Goal: Communication & Community: Answer question/provide support

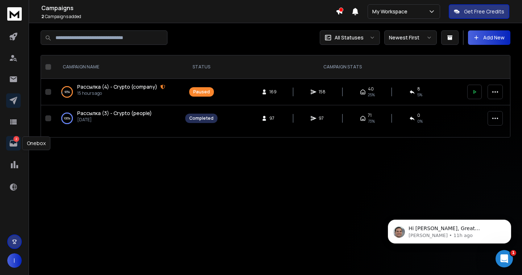
click at [15, 144] on icon at bounding box center [13, 143] width 8 height 7
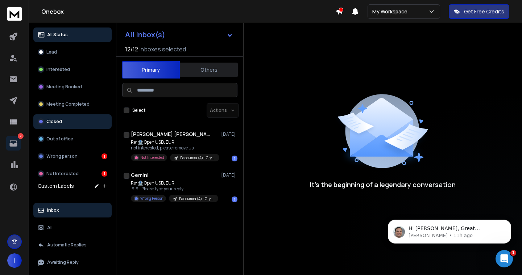
scroll to position [71, 0]
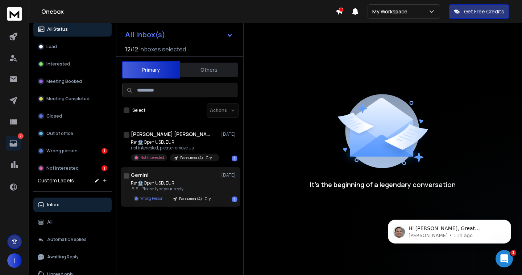
click at [165, 188] on p "##- Please type your reply" at bounding box center [174, 189] width 87 height 6
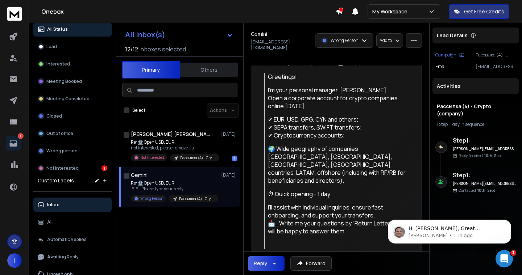
scroll to position [376, 0]
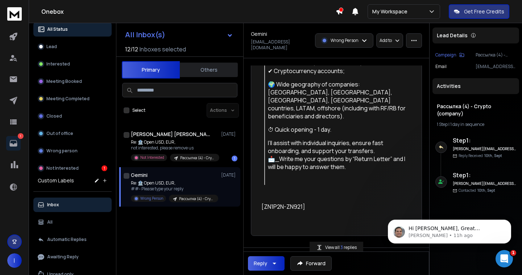
click at [338, 245] on p "View all 3 replies" at bounding box center [341, 248] width 32 height 6
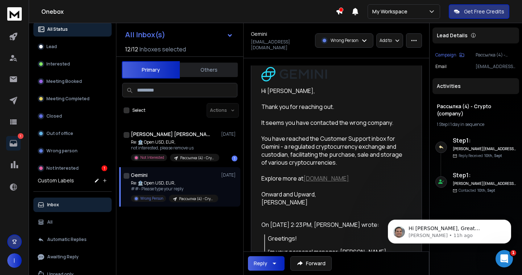
scroll to position [143, 0]
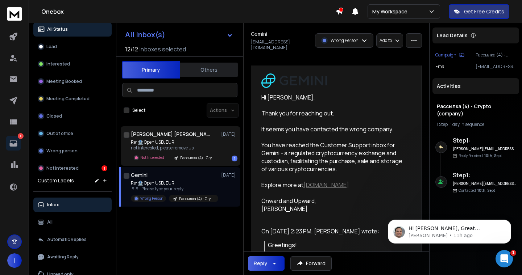
click at [158, 144] on p "Re: 🏦 Open USD, EUR," at bounding box center [174, 142] width 87 height 6
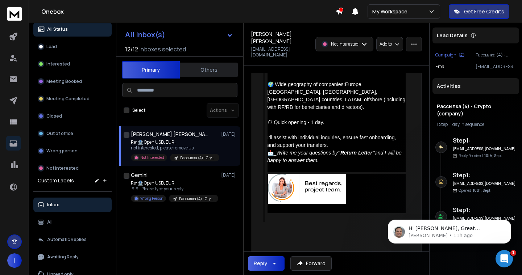
scroll to position [230, 0]
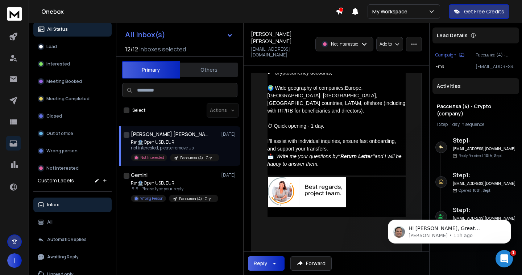
click at [335, 268] on p "View all 1 reply" at bounding box center [340, 271] width 27 height 6
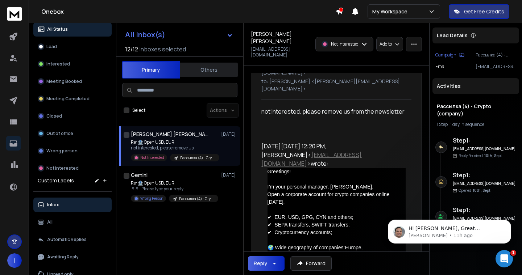
scroll to position [0, 0]
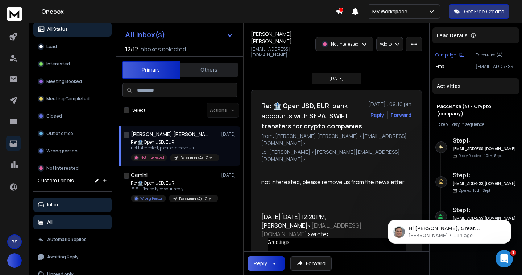
click at [63, 223] on button "All" at bounding box center [72, 222] width 78 height 14
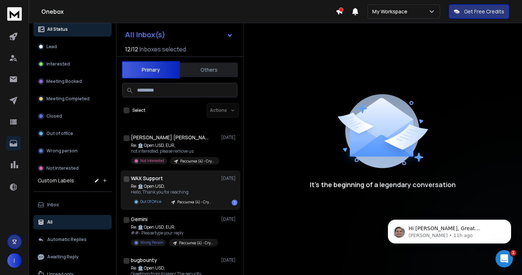
scroll to position [38, 0]
click at [176, 185] on p "Re: 🏦 Open USD," at bounding box center [173, 186] width 85 height 6
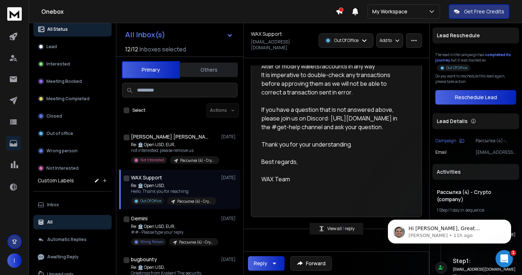
scroll to position [638, 0]
click at [338, 231] on p "View all 1 reply" at bounding box center [340, 229] width 27 height 6
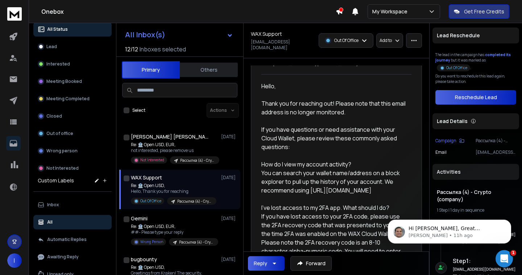
scroll to position [68, 0]
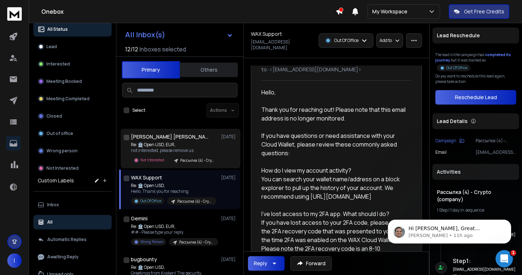
click at [169, 142] on p "Re: 🏦 Open USD, EUR," at bounding box center [174, 145] width 87 height 6
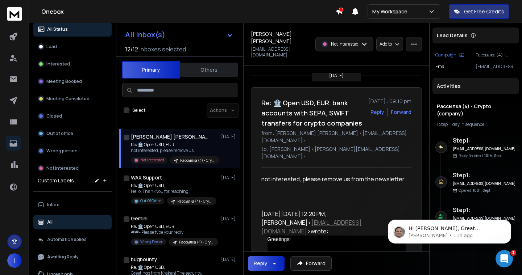
scroll to position [0, 0]
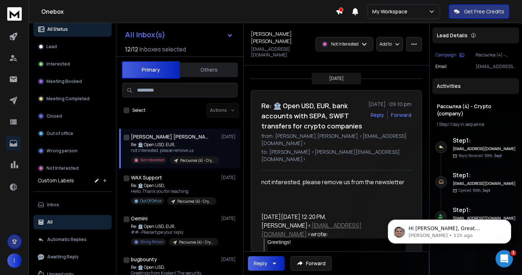
click at [335, 76] on p "[DATE]" at bounding box center [336, 79] width 14 height 6
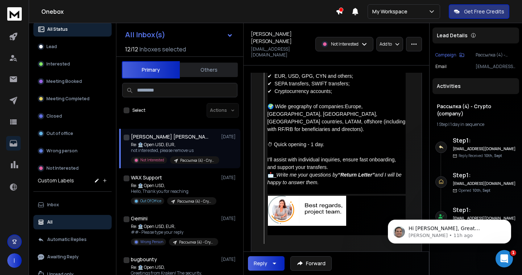
scroll to position [239, 0]
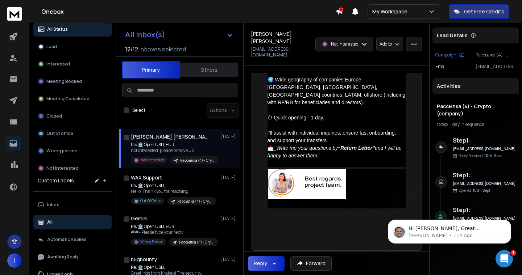
click at [328, 257] on div "View all 1 reply" at bounding box center [335, 263] width 53 height 12
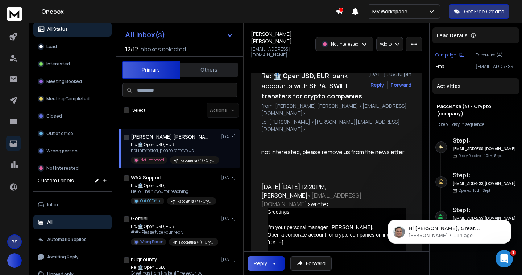
scroll to position [26, 0]
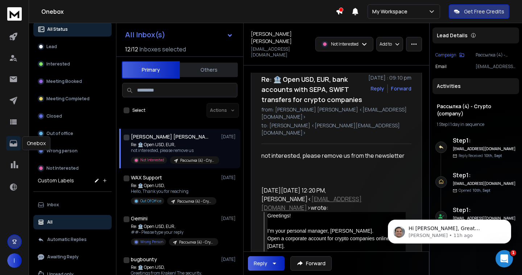
click at [14, 141] on icon at bounding box center [13, 143] width 9 height 9
click at [15, 101] on icon at bounding box center [13, 101] width 8 height 8
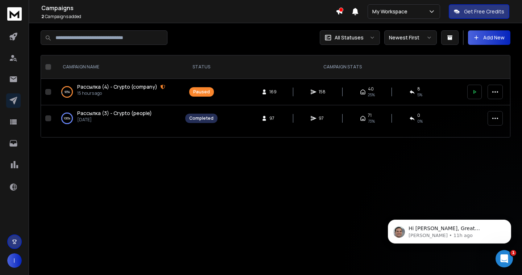
click at [137, 89] on span "Рассылка (4) - Crypto (company)" at bounding box center [117, 86] width 80 height 7
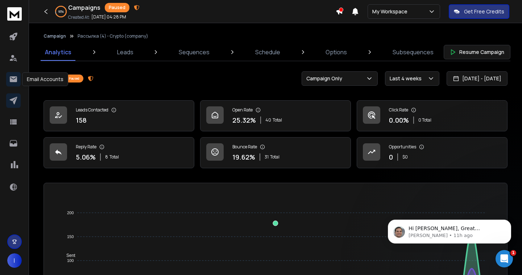
click at [10, 80] on icon at bounding box center [13, 79] width 7 height 6
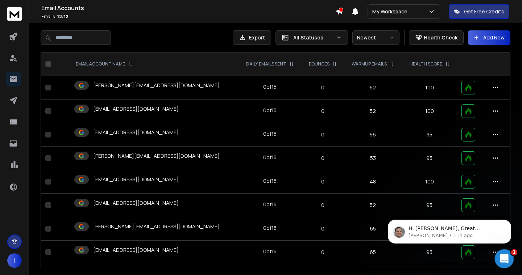
click at [501, 263] on div "Open Intercom Messenger" at bounding box center [503, 258] width 24 height 24
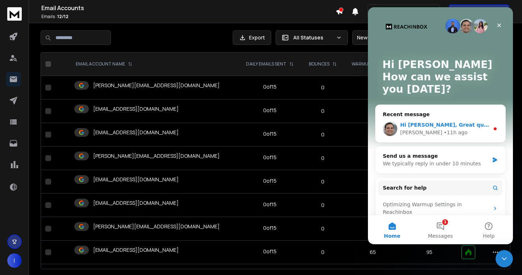
click at [450, 130] on div "[PERSON_NAME] • 11h ago" at bounding box center [444, 133] width 89 height 8
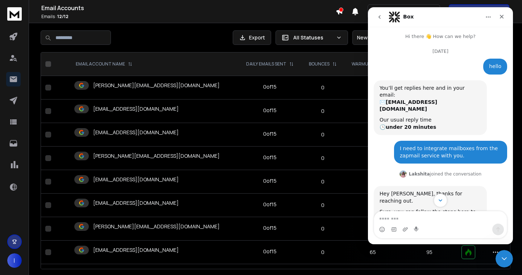
scroll to position [1, 0]
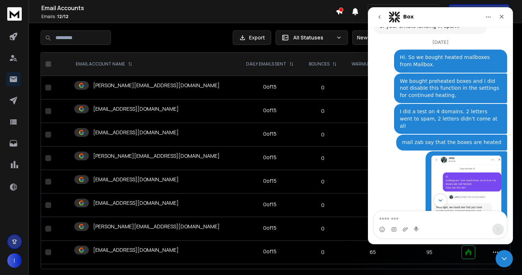
click at [439, 199] on icon "Scroll to bottom" at bounding box center [440, 200] width 7 height 7
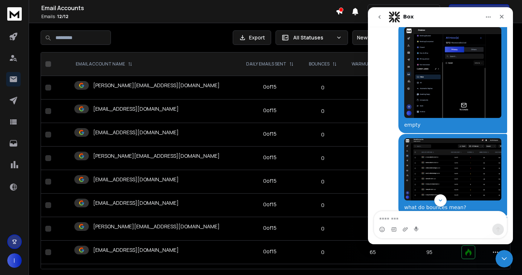
scroll to position [7891, 0]
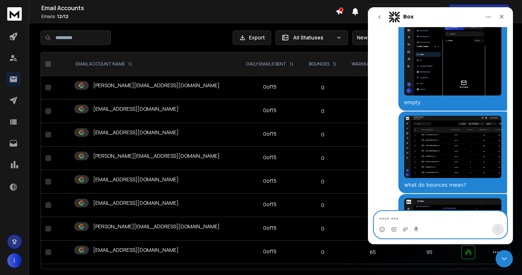
click at [401, 221] on textarea "Message…" at bounding box center [440, 218] width 133 height 12
type textarea "**********"
click at [498, 230] on icon "Send a message…" at bounding box center [498, 230] width 6 height 6
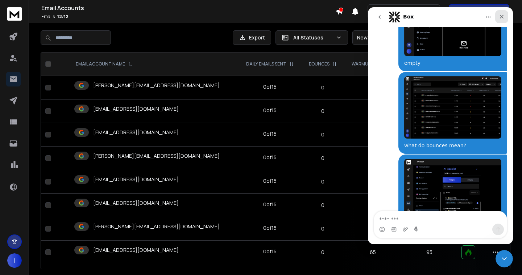
click at [500, 15] on icon "Close" at bounding box center [501, 17] width 4 height 4
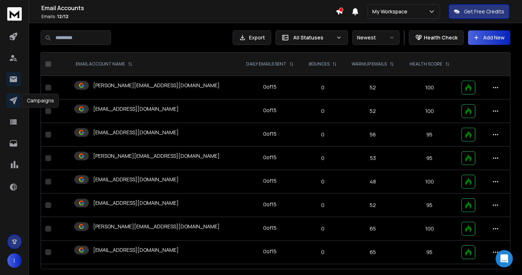
click at [12, 99] on icon at bounding box center [13, 101] width 8 height 8
